Goal: Navigation & Orientation: Find specific page/section

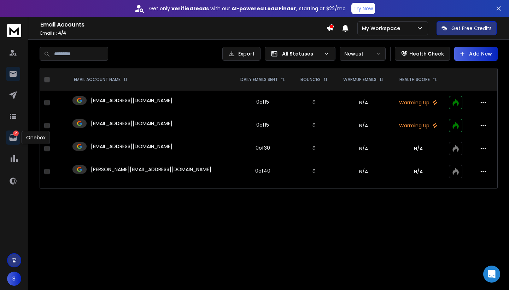
click at [15, 135] on p "2" at bounding box center [16, 133] width 6 height 6
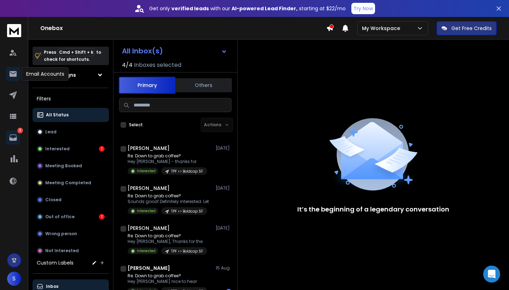
click at [16, 75] on icon at bounding box center [13, 74] width 7 height 6
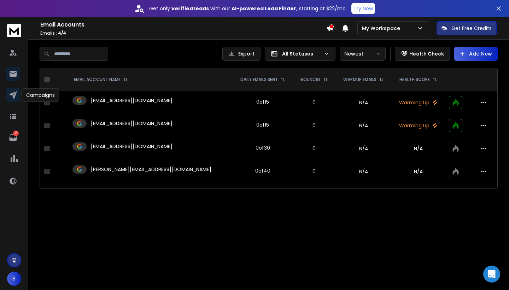
click at [10, 94] on icon at bounding box center [12, 94] width 7 height 7
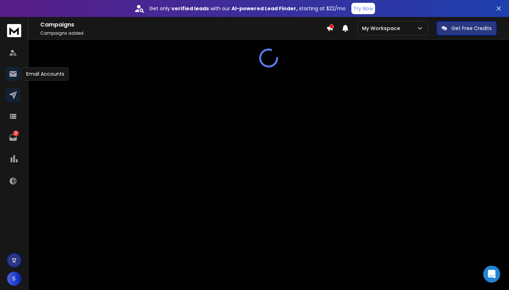
click at [16, 75] on icon at bounding box center [13, 74] width 7 height 6
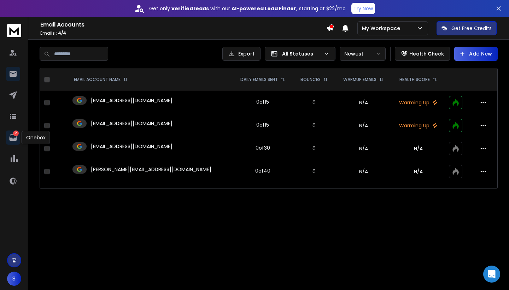
click at [10, 138] on icon at bounding box center [12, 137] width 7 height 6
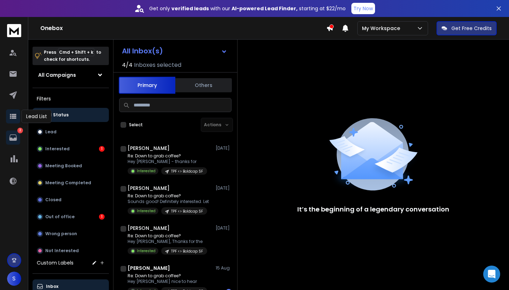
click at [13, 120] on icon at bounding box center [13, 116] width 8 height 8
